Goal: Task Accomplishment & Management: Manage account settings

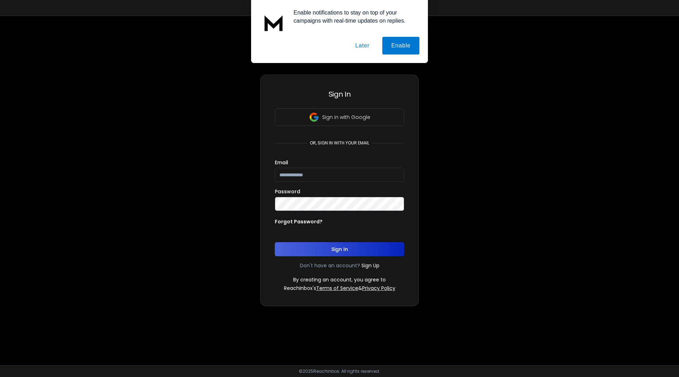
click at [281, 173] on input "email" at bounding box center [339, 175] width 129 height 14
paste input "**********"
type input "**********"
click at [362, 46] on button "Later" at bounding box center [362, 46] width 32 height 18
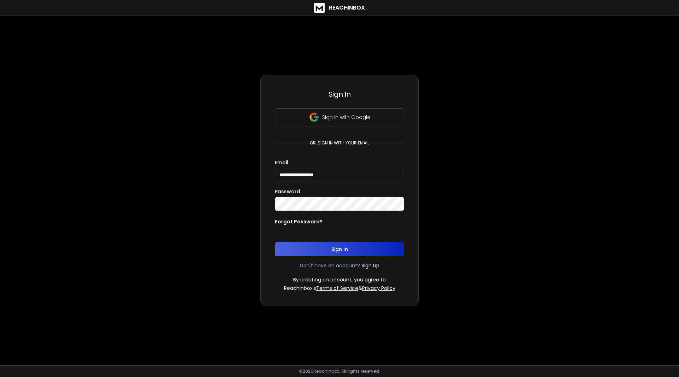
click at [315, 246] on button "Sign In" at bounding box center [339, 249] width 129 height 14
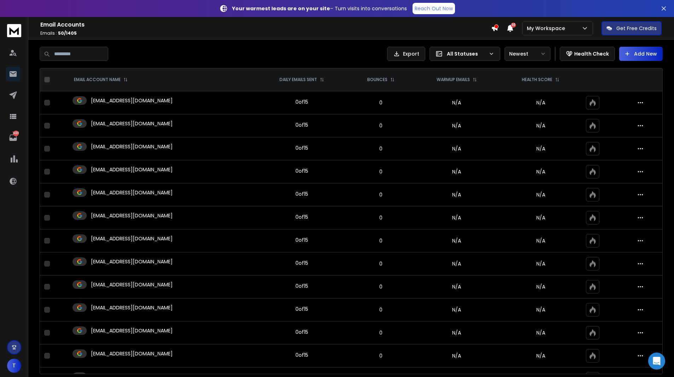
click at [638, 50] on button "Add New" at bounding box center [641, 54] width 44 height 14
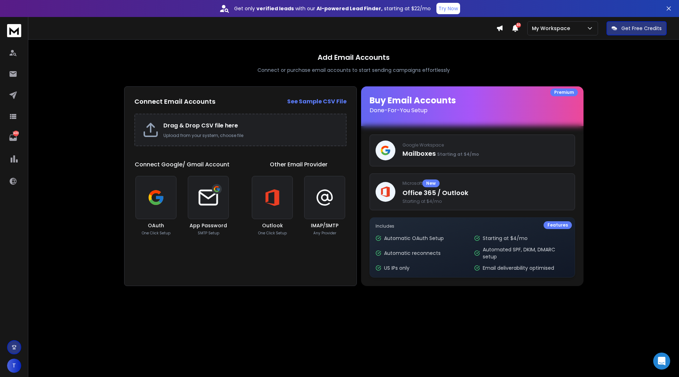
click at [149, 207] on icon at bounding box center [156, 197] width 18 height 21
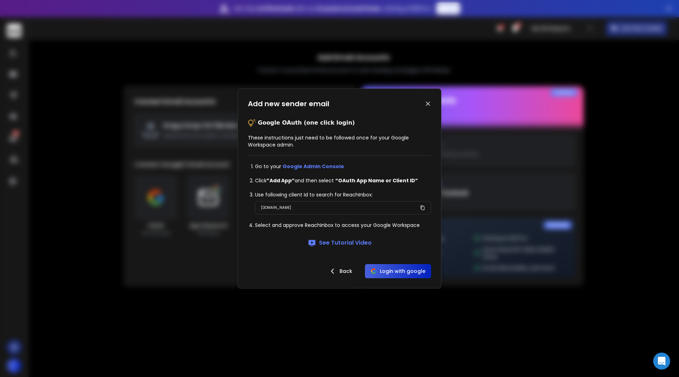
click at [395, 269] on button "Login with google" at bounding box center [398, 271] width 66 height 14
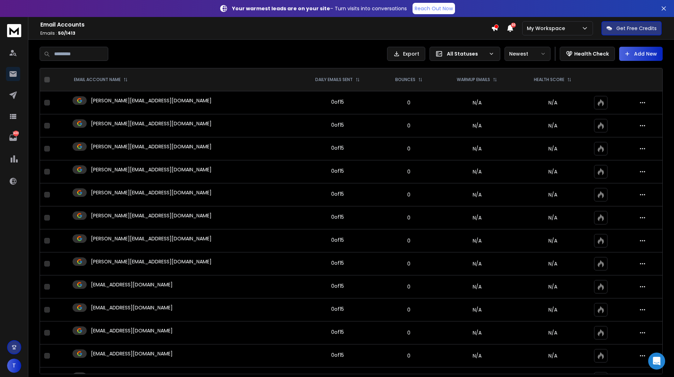
click at [644, 52] on button "Add New" at bounding box center [641, 54] width 44 height 14
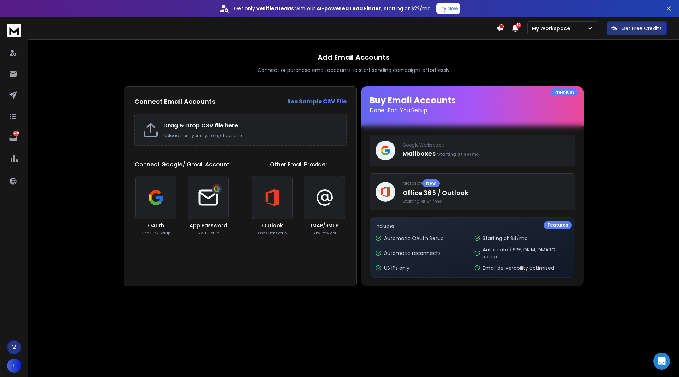
click at [163, 208] on div at bounding box center [155, 197] width 41 height 43
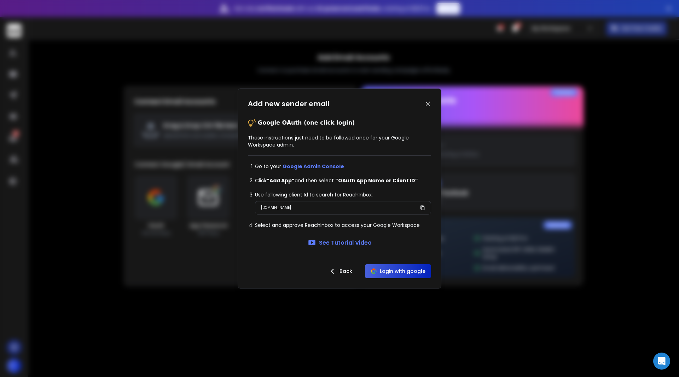
click at [385, 267] on button "Login with google" at bounding box center [398, 271] width 66 height 14
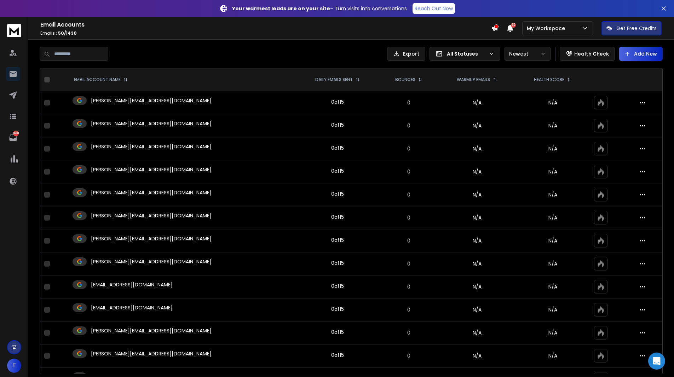
click at [628, 51] on icon at bounding box center [627, 53] width 5 height 5
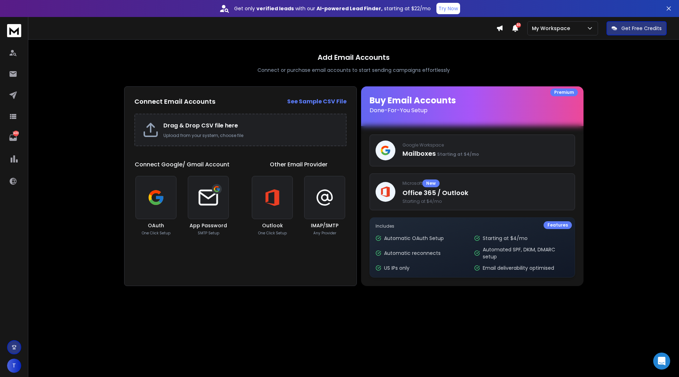
click at [144, 214] on div at bounding box center [155, 197] width 41 height 43
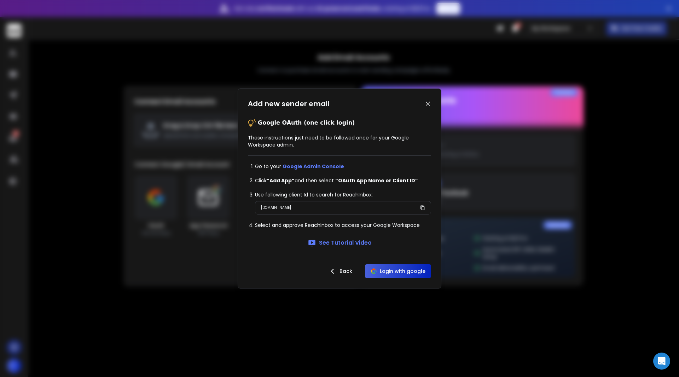
click at [381, 269] on button "Login with google" at bounding box center [398, 271] width 66 height 14
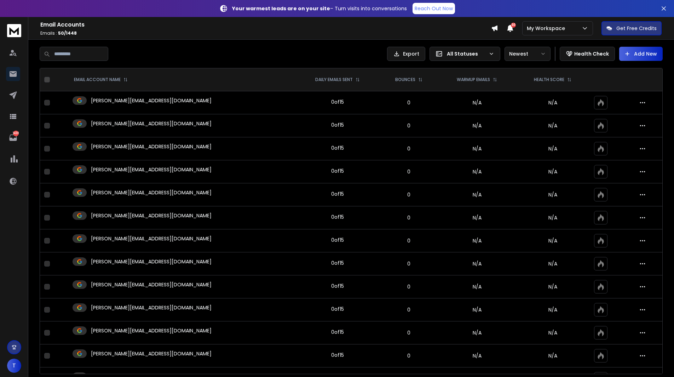
drag, startPoint x: 637, startPoint y: 56, endPoint x: 560, endPoint y: 77, distance: 80.1
click at [637, 57] on button "Add New" at bounding box center [641, 54] width 44 height 14
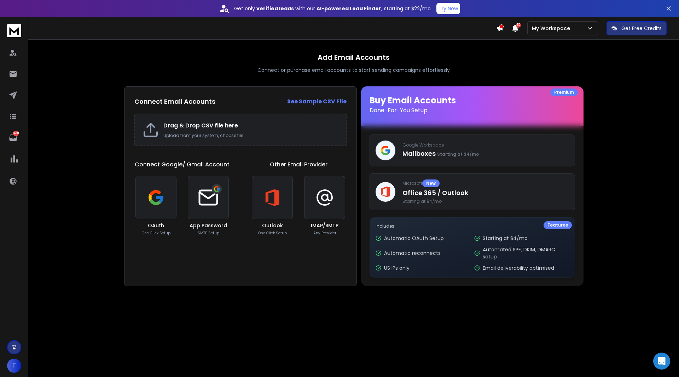
click at [160, 203] on icon at bounding box center [156, 202] width 12 height 6
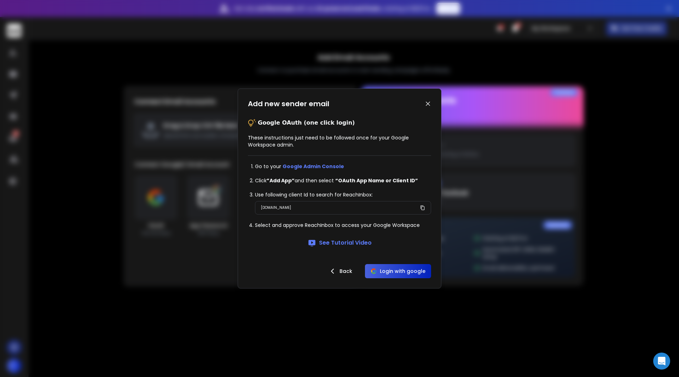
click at [398, 268] on button "Login with google" at bounding box center [398, 271] width 66 height 14
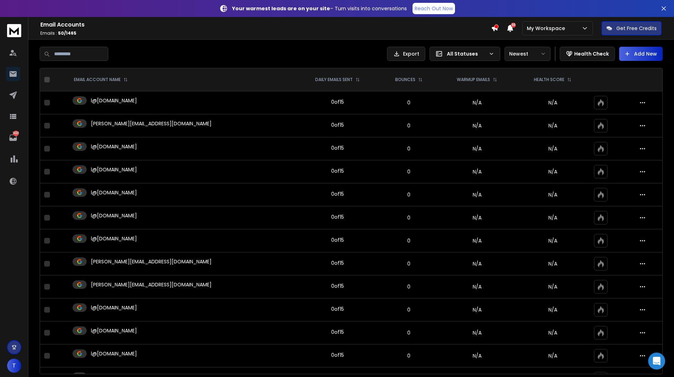
click at [631, 50] on button "Add New" at bounding box center [641, 54] width 44 height 14
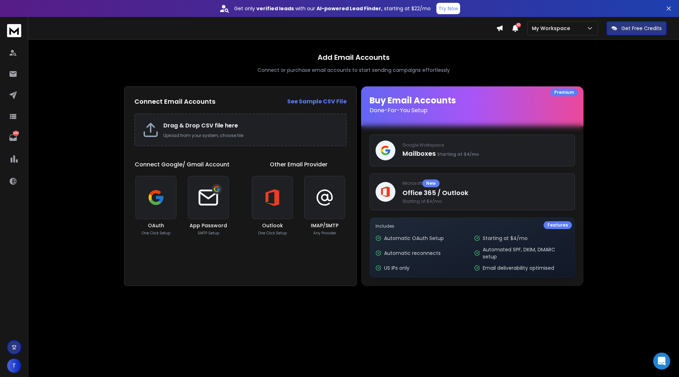
click at [163, 211] on div at bounding box center [155, 197] width 41 height 43
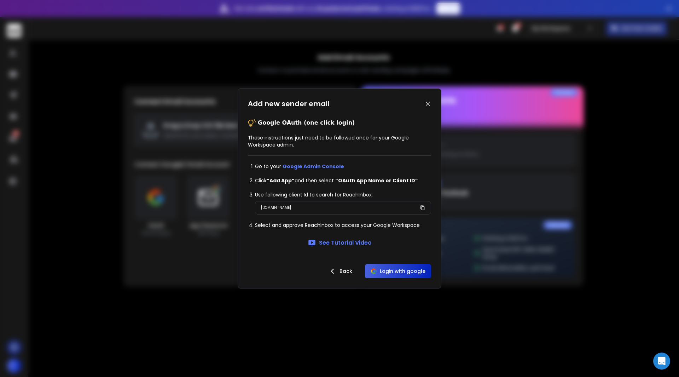
click at [411, 268] on button "Login with google" at bounding box center [398, 271] width 66 height 14
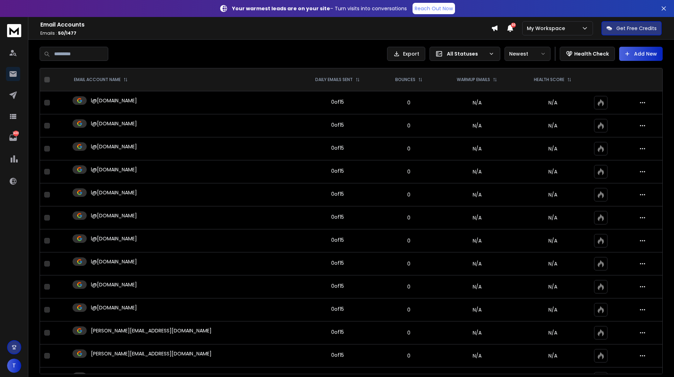
click at [641, 52] on button "Add New" at bounding box center [641, 54] width 44 height 14
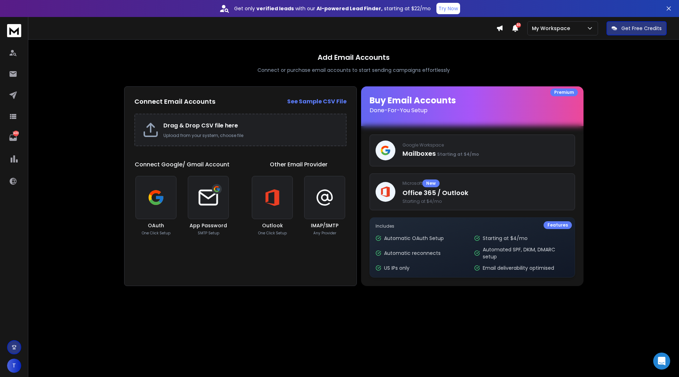
click at [155, 203] on icon at bounding box center [156, 202] width 12 height 6
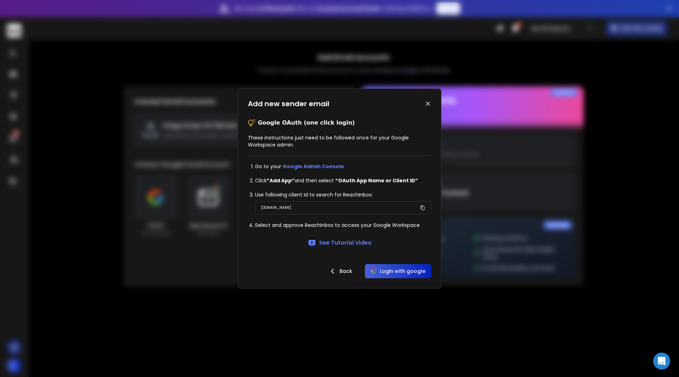
click at [388, 275] on button "Login with google" at bounding box center [398, 271] width 66 height 14
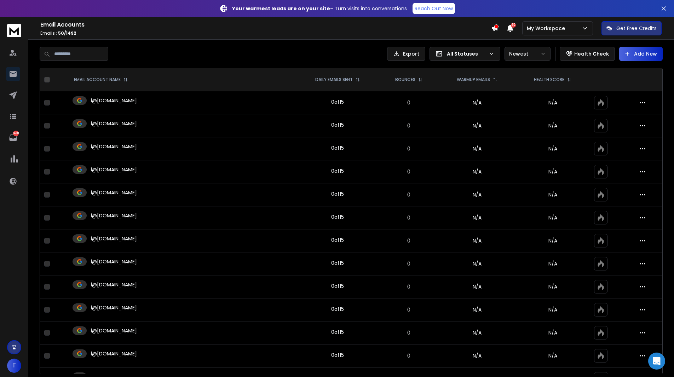
click at [631, 51] on button "Add New" at bounding box center [641, 54] width 44 height 14
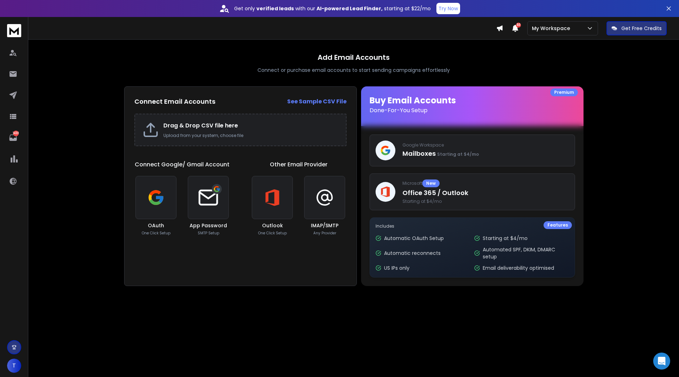
click at [167, 198] on div at bounding box center [155, 197] width 41 height 43
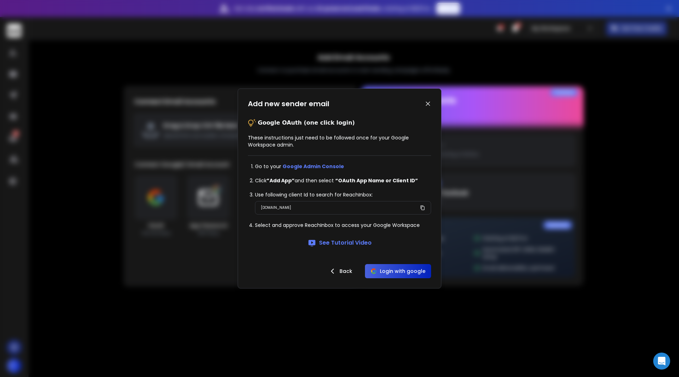
click at [385, 271] on button "Login with google" at bounding box center [398, 271] width 66 height 14
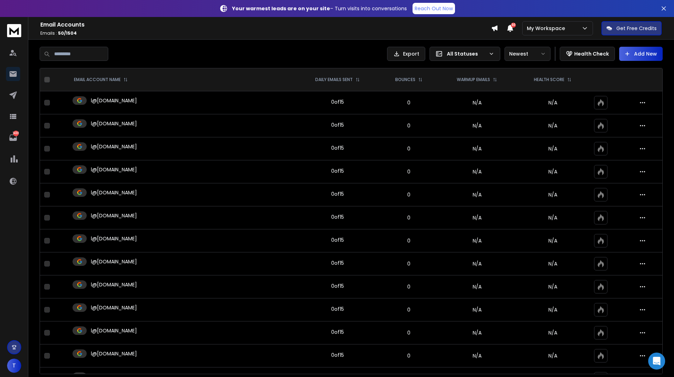
click at [636, 54] on button "Add New" at bounding box center [641, 54] width 44 height 14
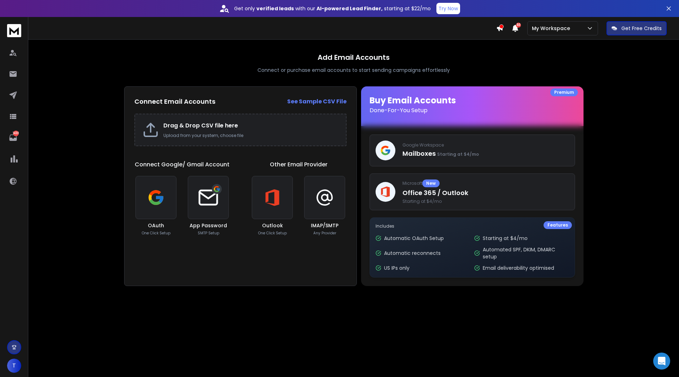
click at [167, 204] on div at bounding box center [155, 197] width 41 height 43
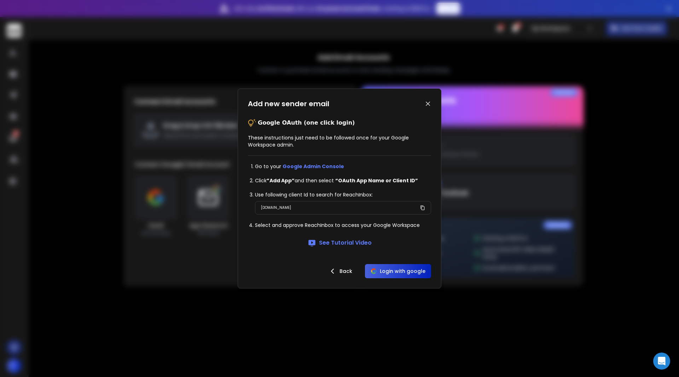
click at [409, 271] on button "Login with google" at bounding box center [398, 271] width 66 height 14
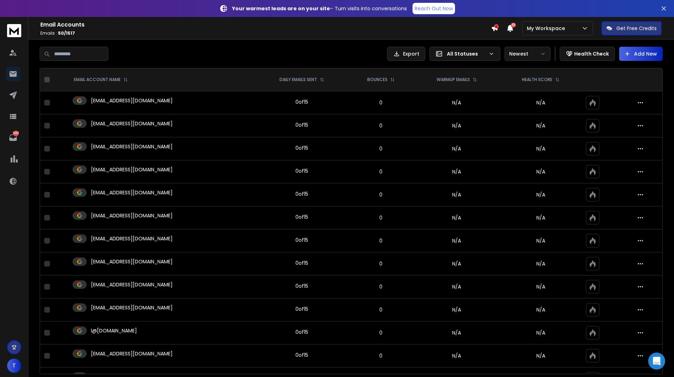
drag, startPoint x: 645, startPoint y: 54, endPoint x: 552, endPoint y: 5, distance: 105.6
click at [645, 54] on button "Add New" at bounding box center [641, 54] width 44 height 14
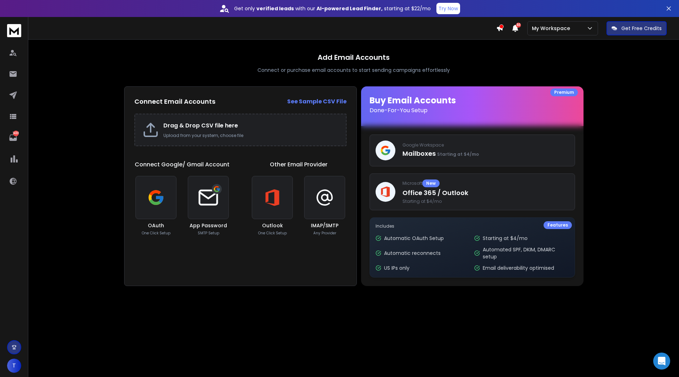
click at [153, 196] on icon at bounding box center [156, 197] width 18 height 21
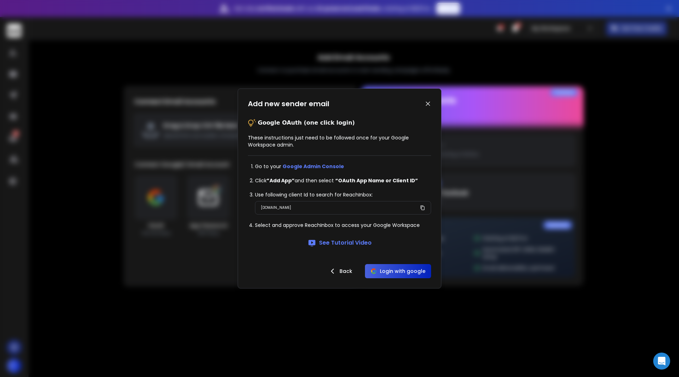
click at [387, 271] on button "Login with google" at bounding box center [398, 271] width 66 height 14
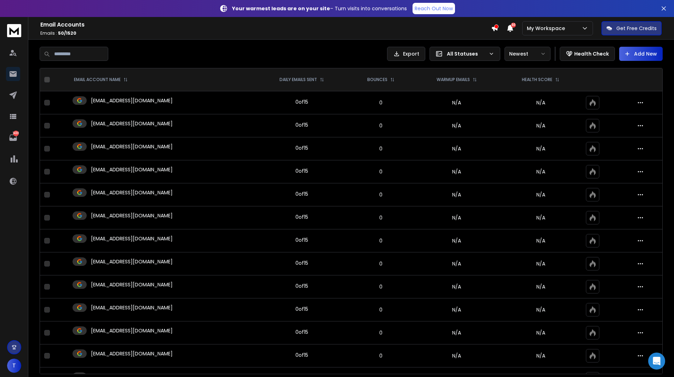
click at [628, 55] on icon at bounding box center [627, 54] width 4 height 4
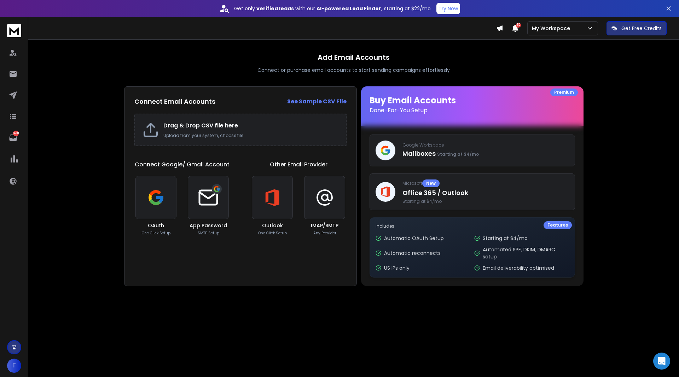
click at [157, 196] on icon at bounding box center [156, 197] width 18 height 21
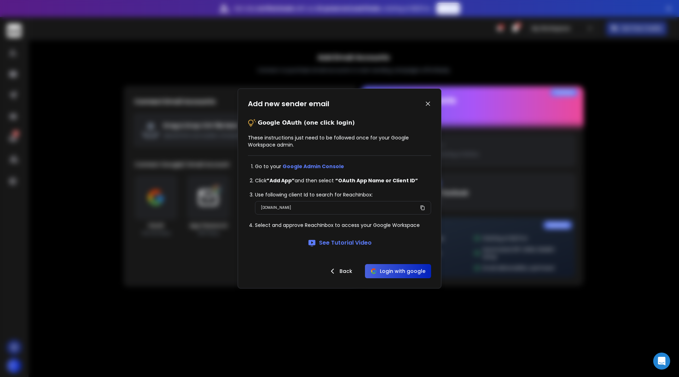
click at [394, 273] on button "Login with google" at bounding box center [398, 271] width 66 height 14
